Goal: Find specific page/section: Find specific page/section

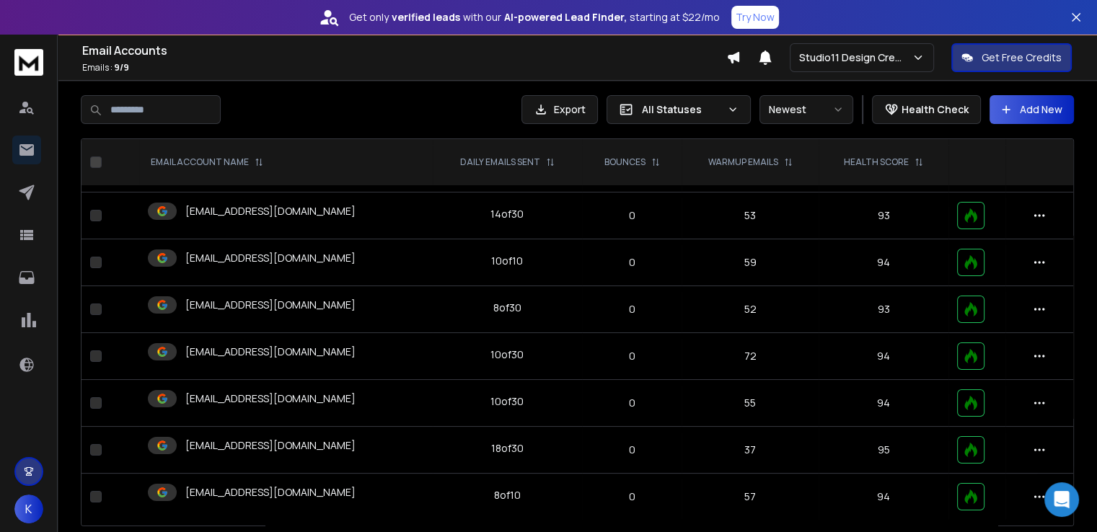
scroll to position [92, 0]
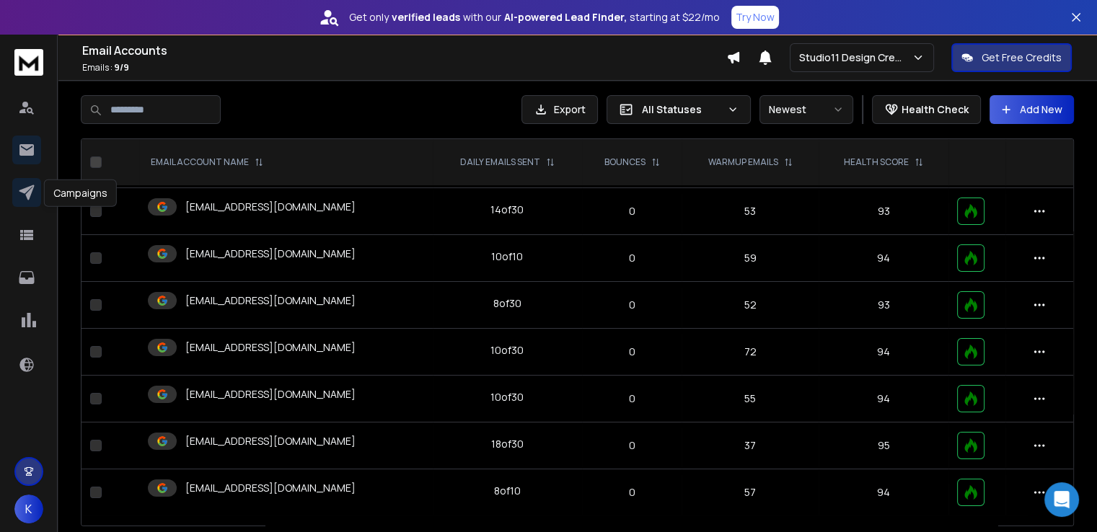
click at [18, 200] on icon at bounding box center [26, 192] width 17 height 17
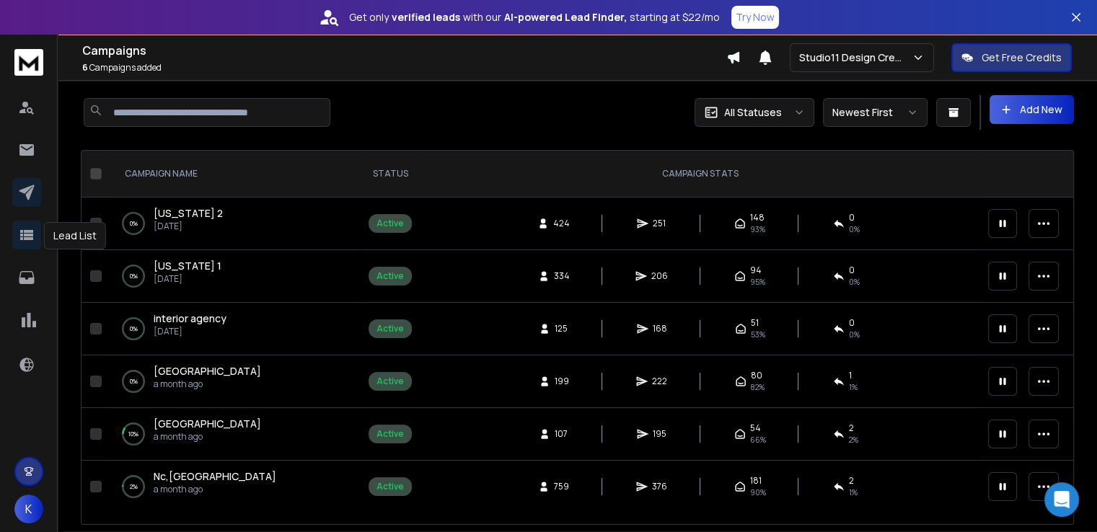
click at [29, 237] on icon at bounding box center [26, 235] width 13 height 10
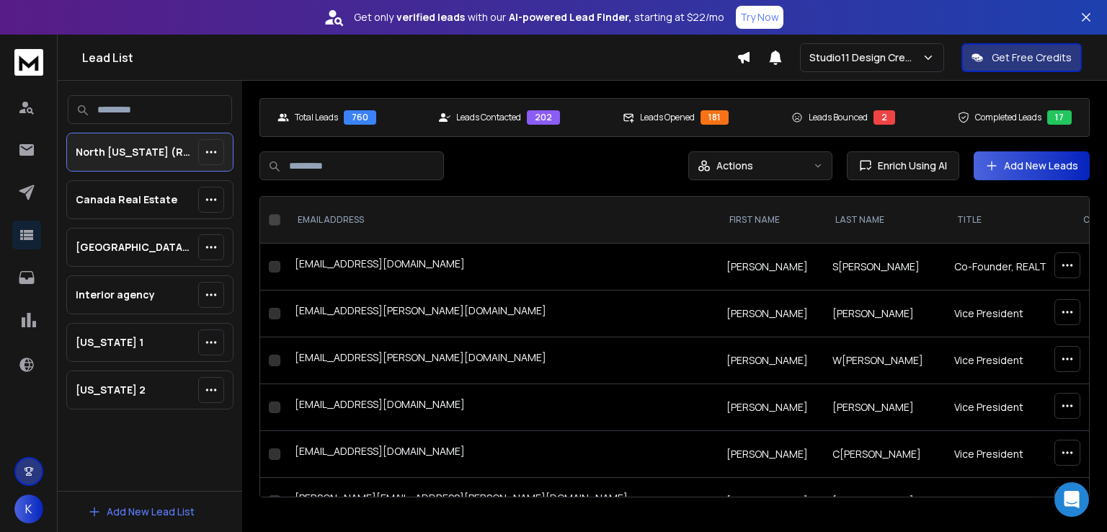
click at [112, 203] on p "Canada Real Estate" at bounding box center [127, 199] width 102 height 14
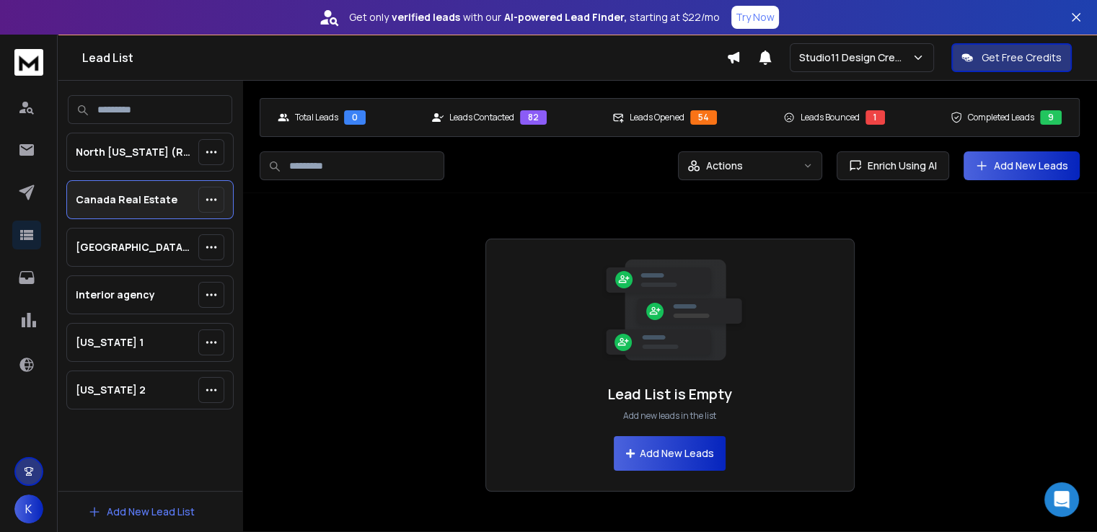
click at [146, 225] on div "[GEOGRAPHIC_DATA][US_STATE] (Real Estate) [GEOGRAPHIC_DATA] Real Estate [GEOGRA…" at bounding box center [150, 304] width 185 height 342
click at [139, 248] on p "[GEOGRAPHIC_DATA] [GEOGRAPHIC_DATA]" at bounding box center [134, 247] width 117 height 14
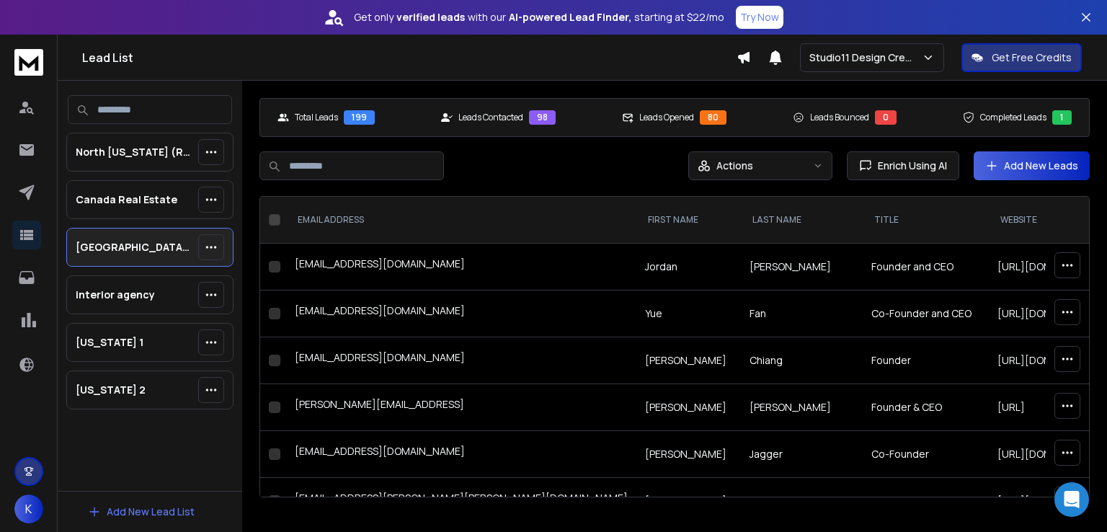
click at [164, 335] on div "[US_STATE] 1" at bounding box center [149, 342] width 167 height 39
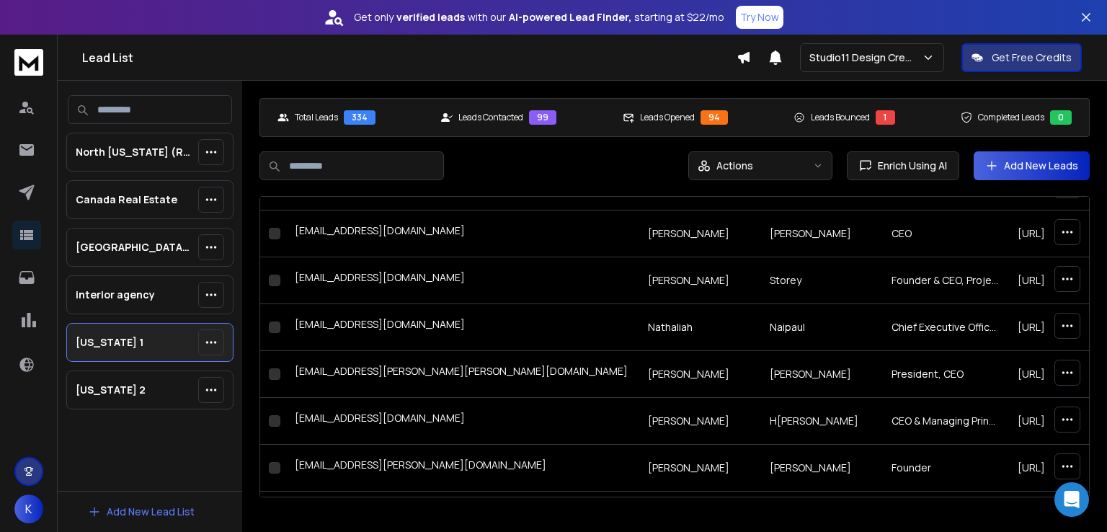
scroll to position [1442, 0]
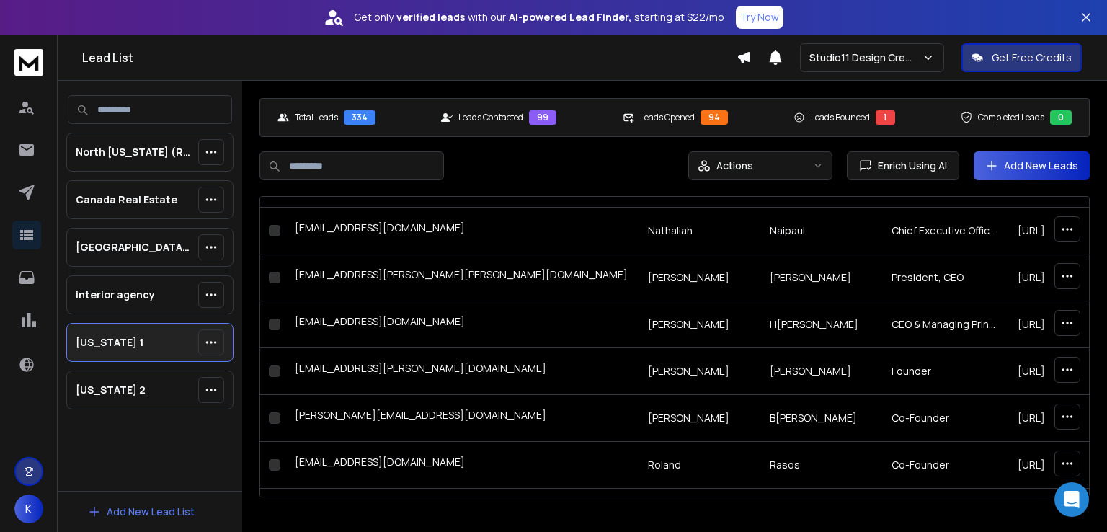
click at [104, 365] on div "[GEOGRAPHIC_DATA][US_STATE] (Real Estate) [GEOGRAPHIC_DATA] Real Estate [GEOGRA…" at bounding box center [150, 304] width 185 height 342
click at [103, 374] on div "[US_STATE] 2" at bounding box center [149, 390] width 167 height 39
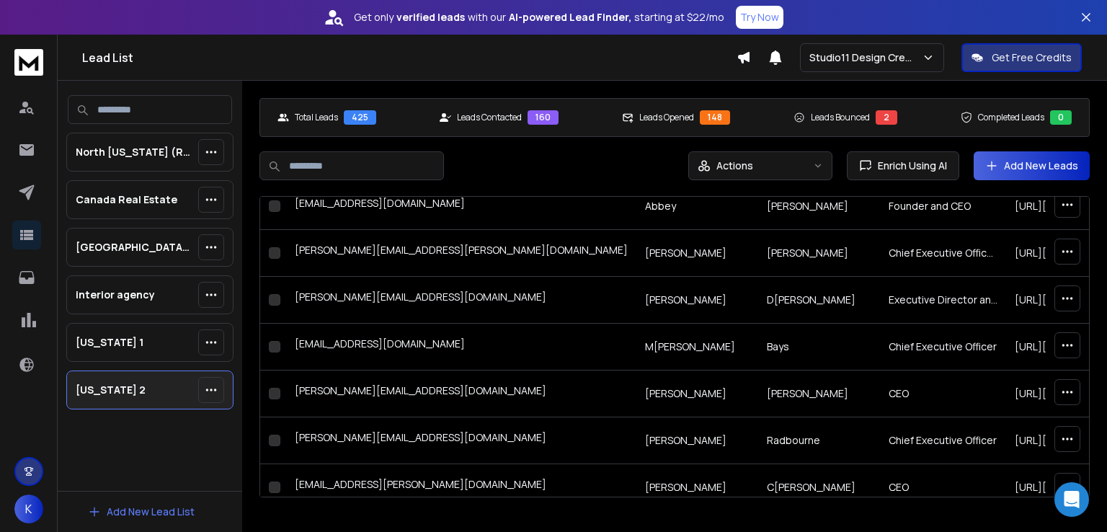
scroll to position [1154, 0]
